Goal: Task Accomplishment & Management: Manage account settings

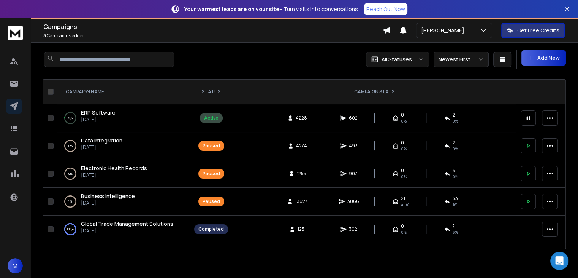
click at [90, 114] on span "ERP Software" at bounding box center [98, 112] width 35 height 7
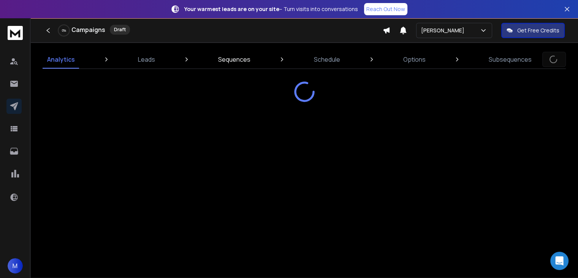
click at [231, 63] on p "Sequences" at bounding box center [234, 59] width 32 height 9
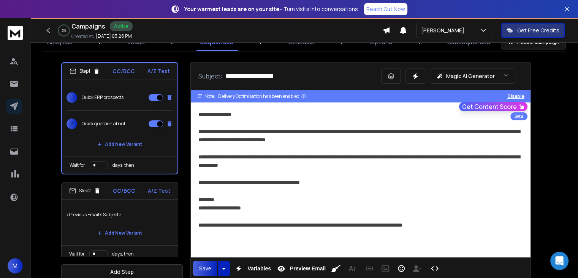
scroll to position [38, 0]
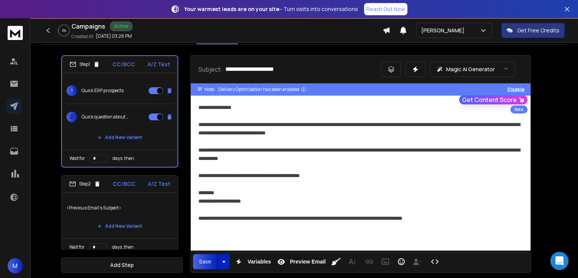
click at [99, 114] on p "Quick question about {{companyName}}'s ERP {system|software|platform}" at bounding box center [106, 117] width 49 height 6
type input "**********"
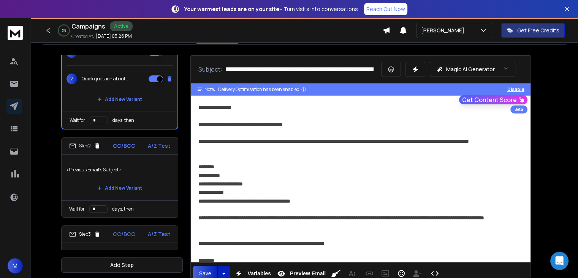
click at [140, 171] on p "<Previous Email's Subject>" at bounding box center [119, 169] width 107 height 21
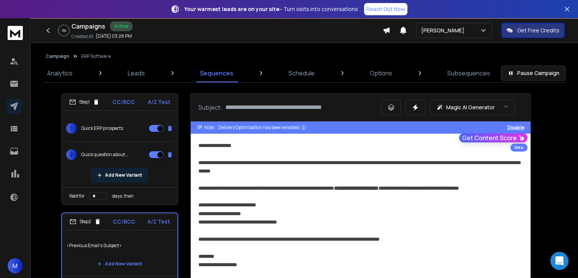
scroll to position [0, 0]
click at [16, 104] on icon at bounding box center [14, 106] width 9 height 9
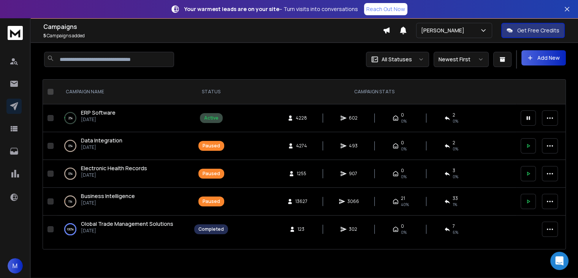
click at [125, 144] on div "0 % Data Integration [DATE]" at bounding box center [123, 145] width 118 height 18
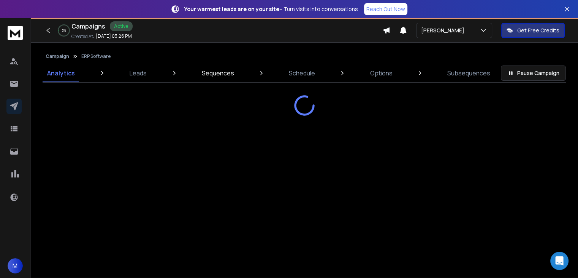
click at [219, 72] on p "Sequences" at bounding box center [218, 72] width 32 height 9
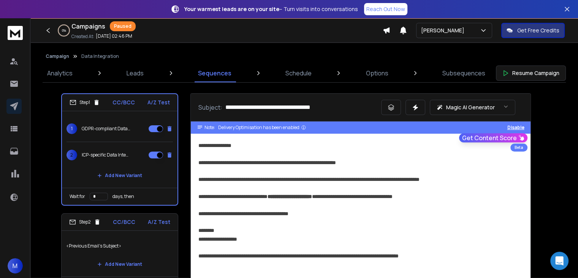
click at [124, 125] on p "GDPR-compliant Data Integration lists" at bounding box center [106, 128] width 49 height 6
click at [130, 161] on div "2 ICP-specific Data Integration prospects" at bounding box center [120, 155] width 106 height 26
type input "**********"
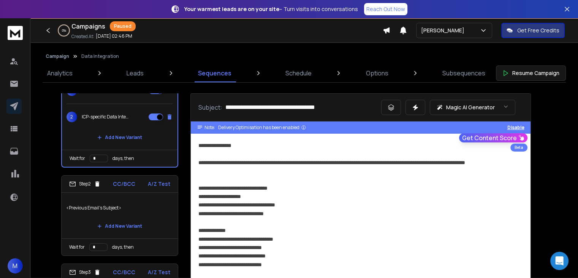
scroll to position [76, 0]
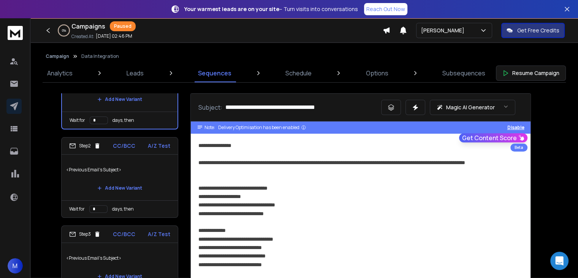
click at [150, 174] on p "<Previous Email's Subject>" at bounding box center [119, 169] width 107 height 21
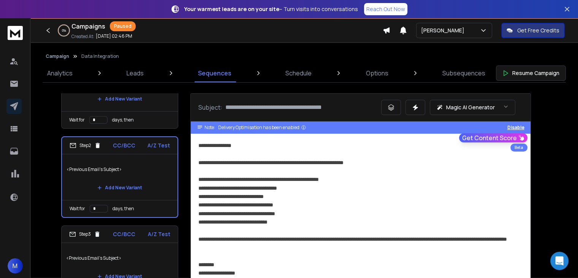
scroll to position [38, 0]
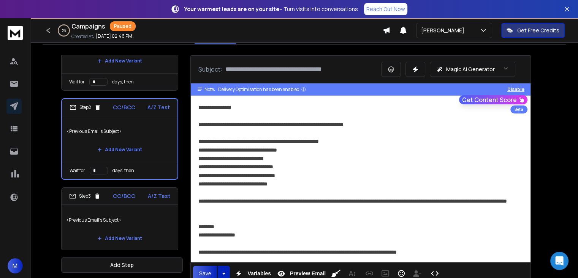
click at [162, 205] on div "<Previous Email's Subject> Add New Variant" at bounding box center [120, 228] width 116 height 46
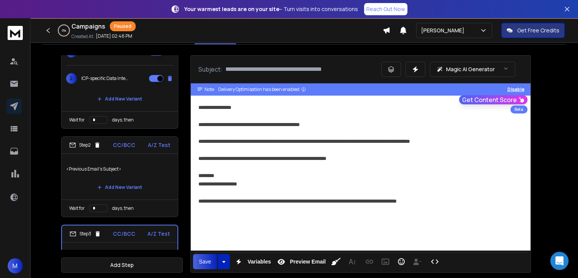
click at [142, 170] on p "<Previous Email's Subject>" at bounding box center [119, 168] width 107 height 21
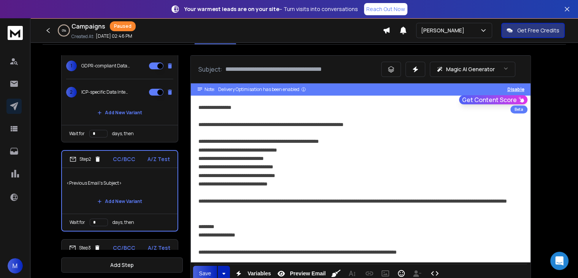
scroll to position [0, 0]
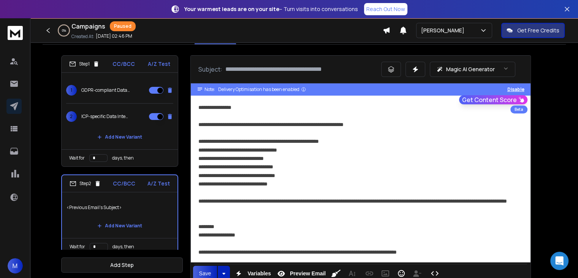
click at [106, 87] on p "GDPR-compliant Data Integration lists" at bounding box center [105, 90] width 49 height 6
type input "**********"
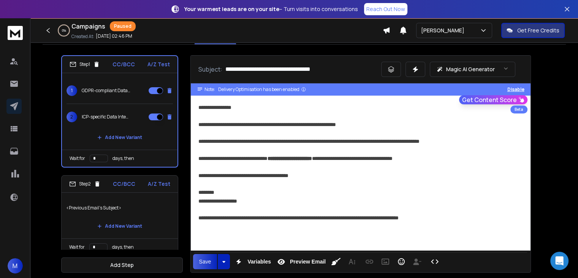
click at [106, 87] on p "GDPR-compliant Data Integration lists" at bounding box center [106, 90] width 49 height 6
click at [15, 107] on icon at bounding box center [14, 106] width 8 height 8
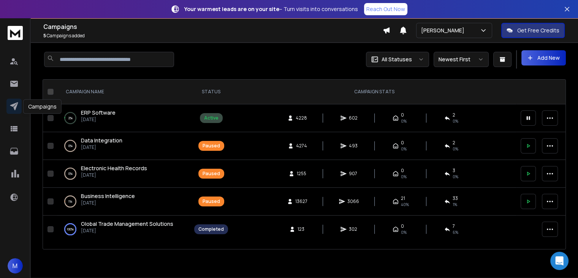
click at [116, 111] on div "2 % ERP Software [DATE]" at bounding box center [123, 118] width 118 height 18
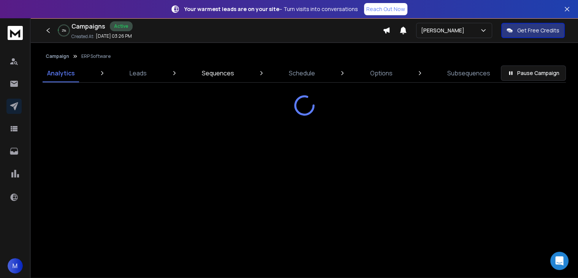
click at [211, 70] on p "Sequences" at bounding box center [218, 72] width 32 height 9
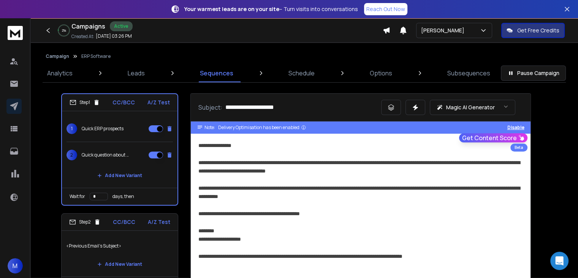
scroll to position [38, 0]
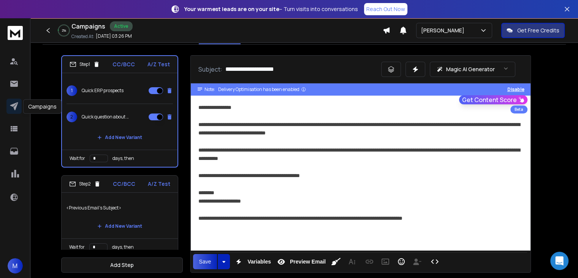
click at [15, 110] on icon at bounding box center [14, 106] width 9 height 9
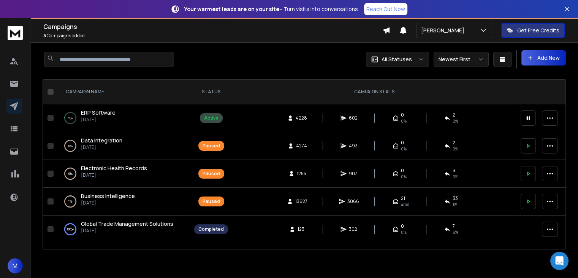
click at [130, 146] on div "0 % Data Integration [DATE]" at bounding box center [123, 145] width 118 height 18
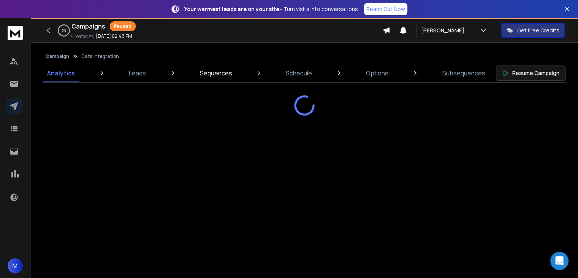
click at [213, 78] on link "Sequences" at bounding box center [215, 73] width 41 height 18
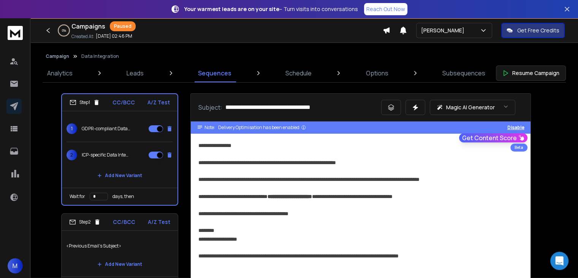
click at [199, 197] on div "**********" at bounding box center [360, 196] width 325 height 8
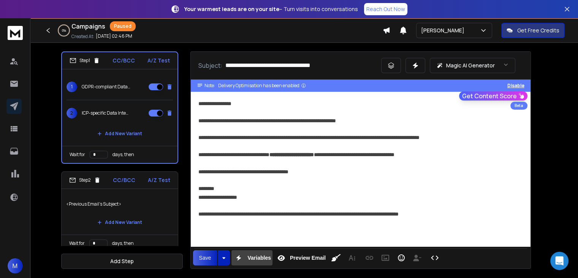
scroll to position [43, 0]
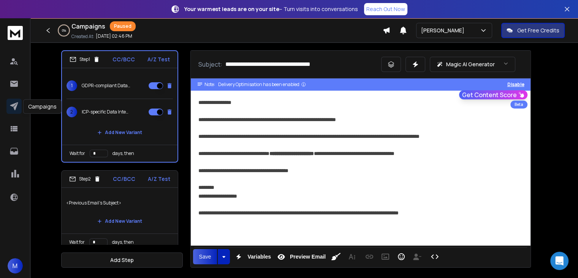
click at [18, 105] on link at bounding box center [13, 105] width 15 height 15
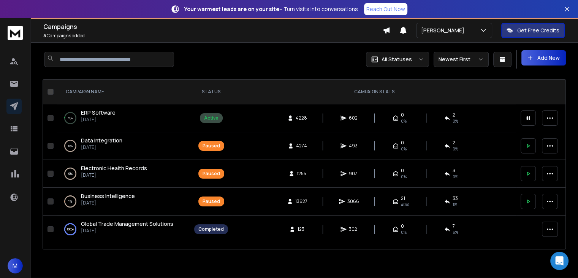
click at [121, 140] on span "Data Integration" at bounding box center [101, 139] width 41 height 7
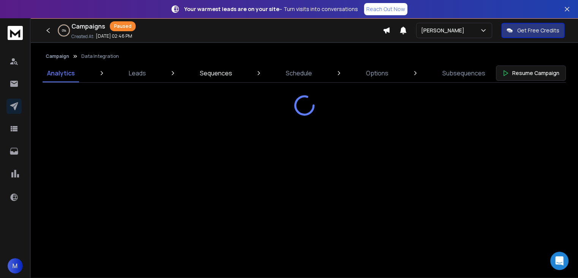
click at [213, 71] on p "Sequences" at bounding box center [216, 72] width 32 height 9
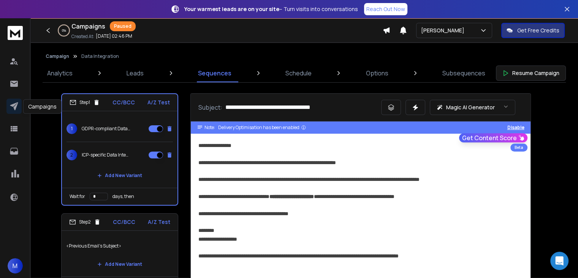
click at [18, 104] on icon at bounding box center [14, 106] width 9 height 9
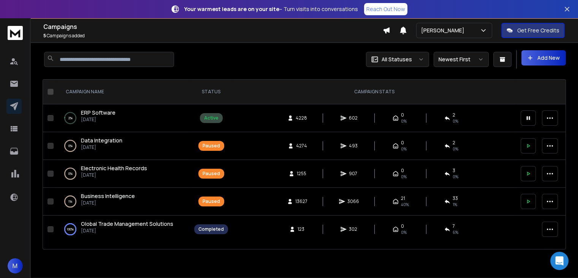
click at [126, 112] on div "2 % ERP Software [DATE]" at bounding box center [123, 118] width 118 height 18
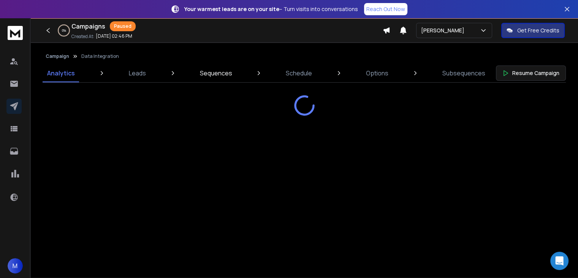
click at [211, 76] on p "Sequences" at bounding box center [216, 72] width 32 height 9
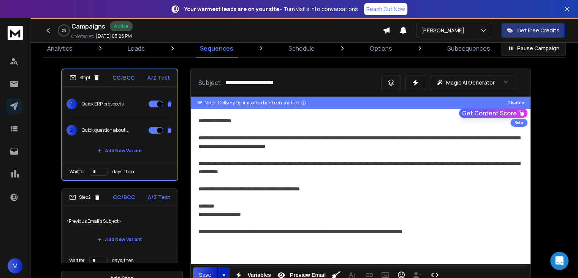
scroll to position [38, 0]
